Goal: Navigation & Orientation: Find specific page/section

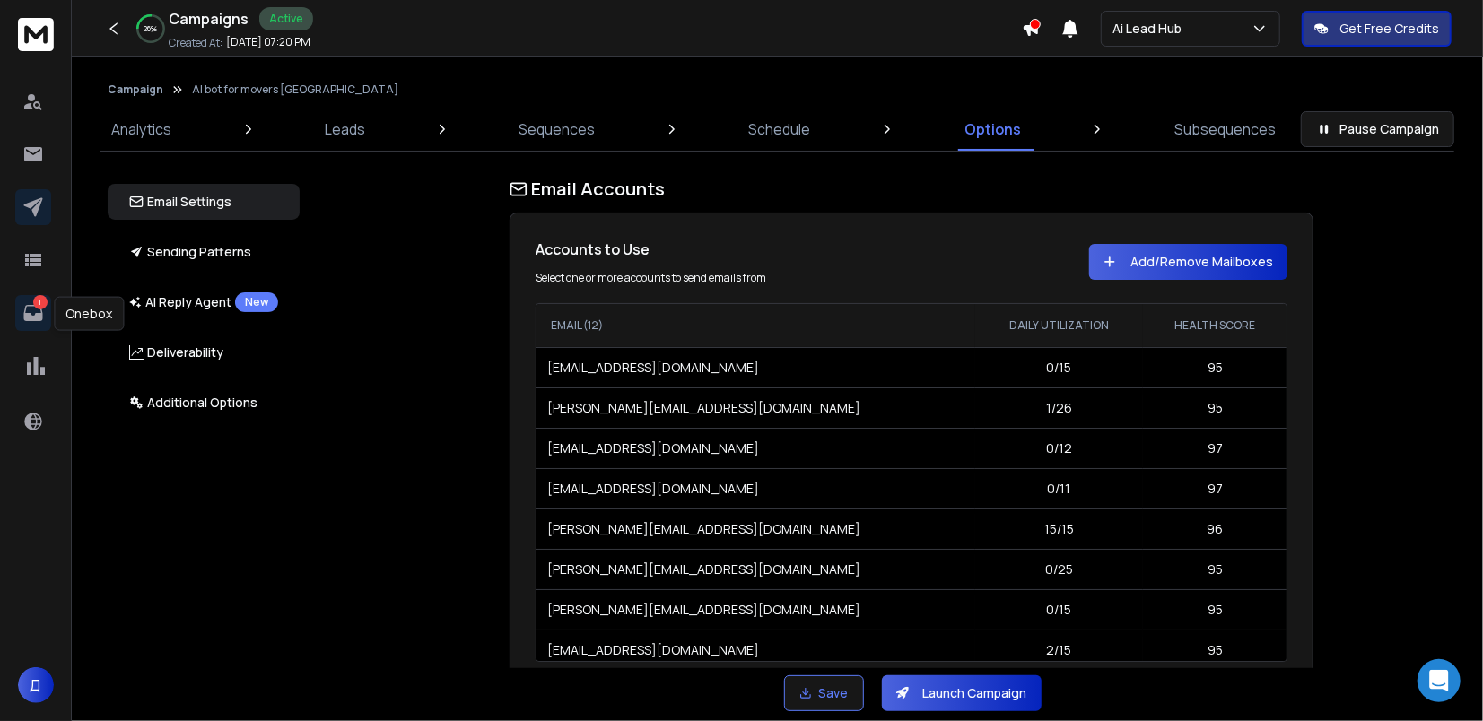
click at [35, 312] on icon at bounding box center [33, 313] width 22 height 22
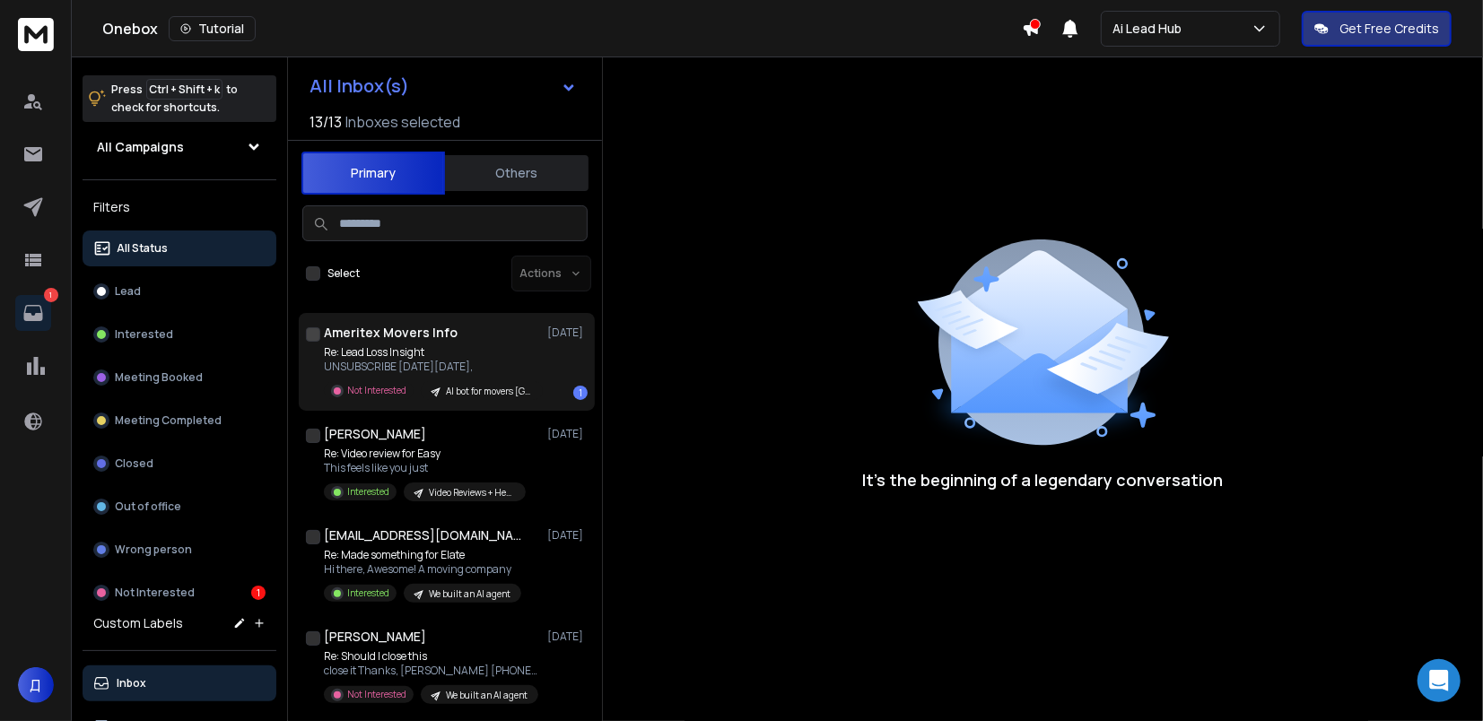
click at [495, 344] on div "Ameritex Movers Info 09 Oct Re: Lead Loss Insight UNSUBSCRIBE On Thu, Oct 9, No…" at bounding box center [456, 362] width 264 height 76
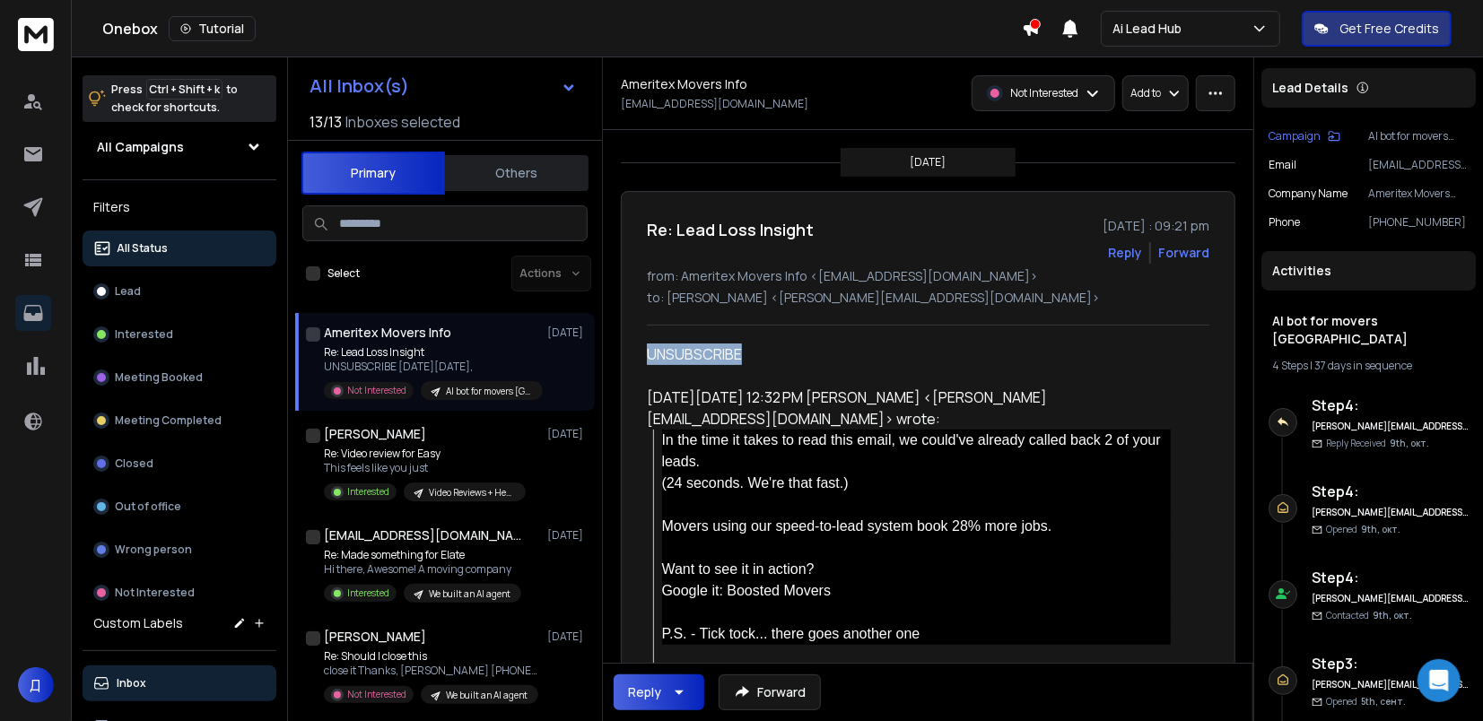
drag, startPoint x: 748, startPoint y: 349, endPoint x: 606, endPoint y: 346, distance: 142.7
click at [653, 354] on div "UNSUBSCRIBE" at bounding box center [909, 355] width 524 height 22
click at [824, 362] on div "UNSUBSCRIBE" at bounding box center [909, 355] width 524 height 22
click at [23, 210] on icon at bounding box center [33, 207] width 22 height 22
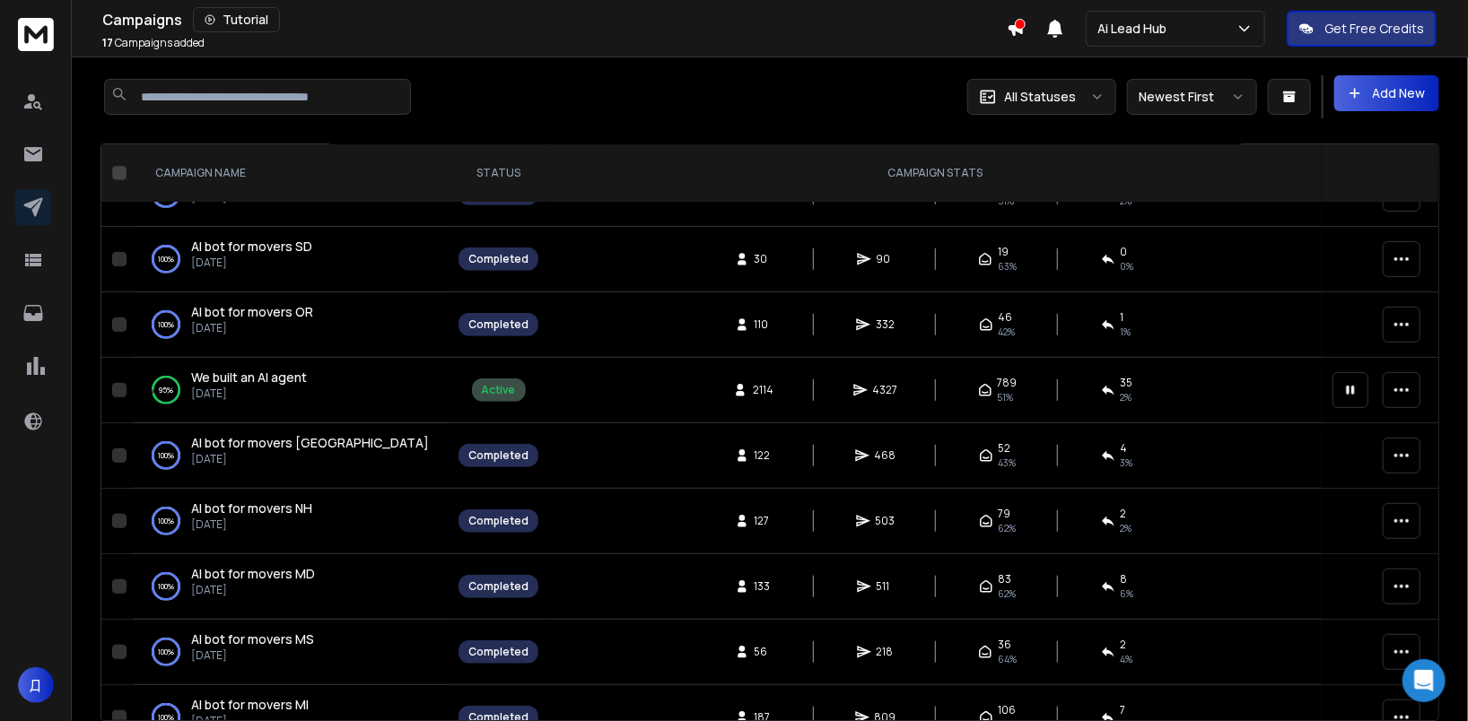
scroll to position [407, 0]
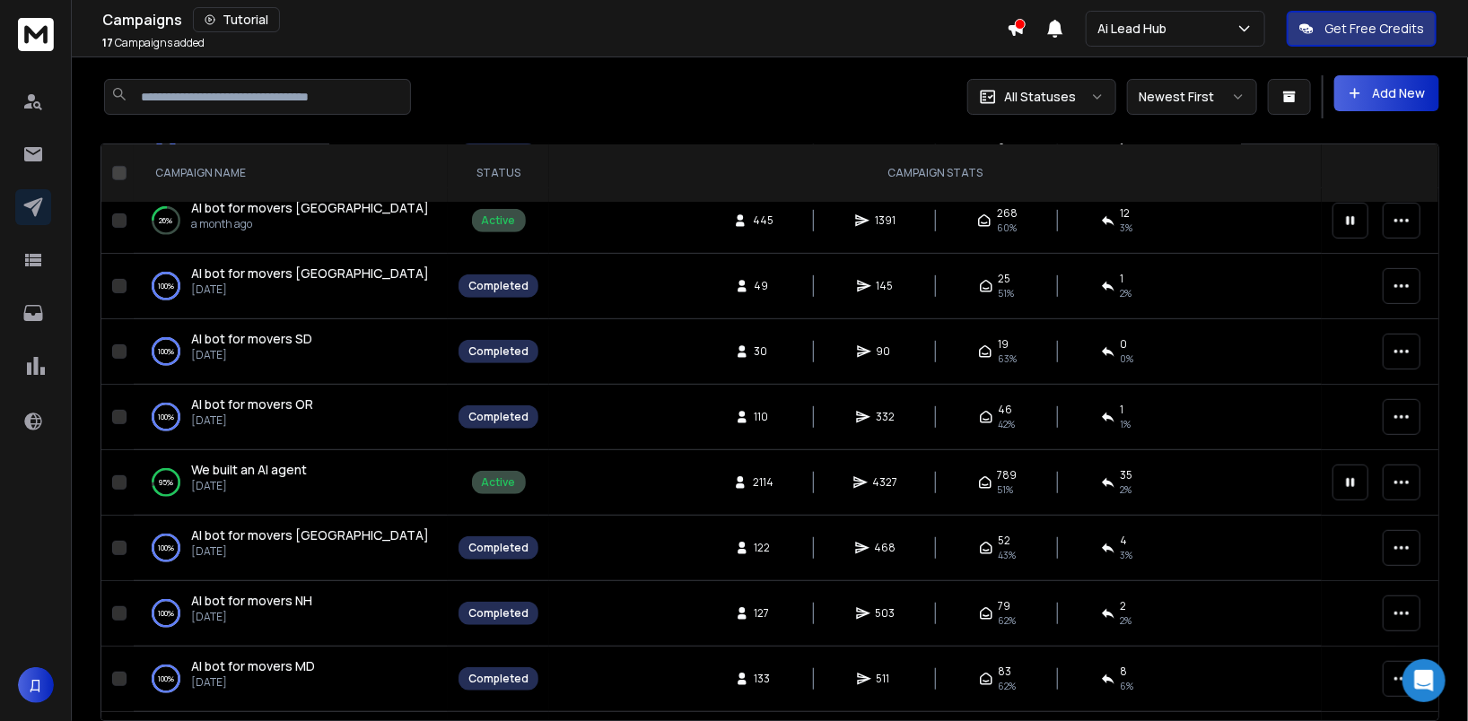
click at [651, 480] on div "2114 4327 789 51 % 35 2 %" at bounding box center [935, 482] width 751 height 29
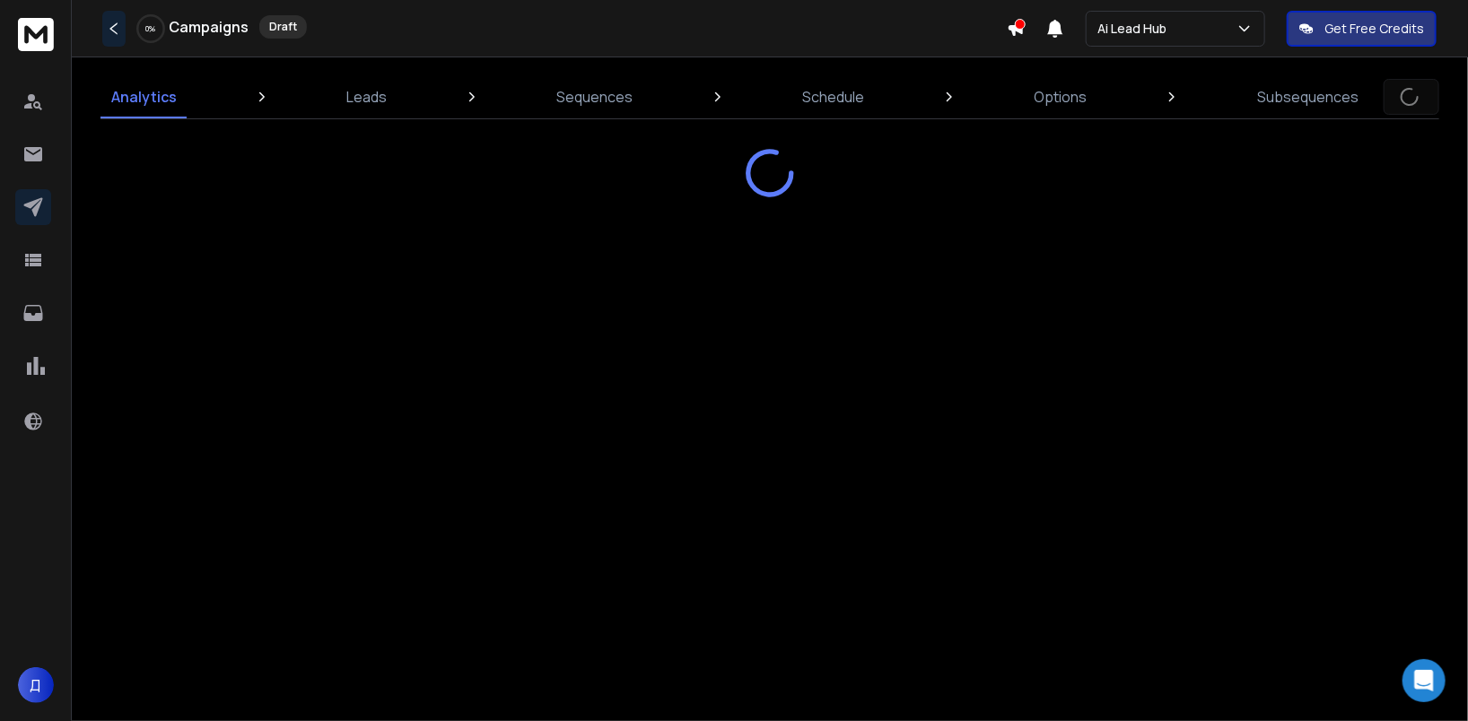
click at [107, 29] on icon at bounding box center [114, 29] width 16 height 16
